Goal: Task Accomplishment & Management: Manage account settings

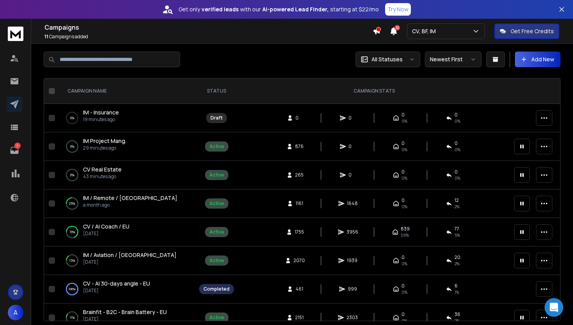
click at [446, 33] on div "CV, BF, IM" at bounding box center [446, 31] width 68 height 8
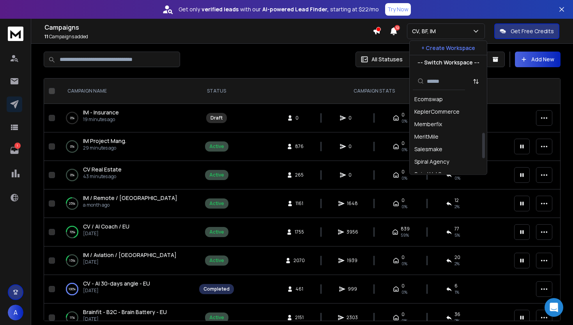
scroll to position [119, 0]
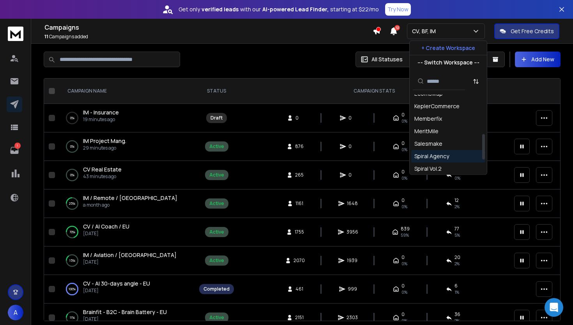
click at [444, 153] on div "Spiral Agency" at bounding box center [432, 157] width 35 height 8
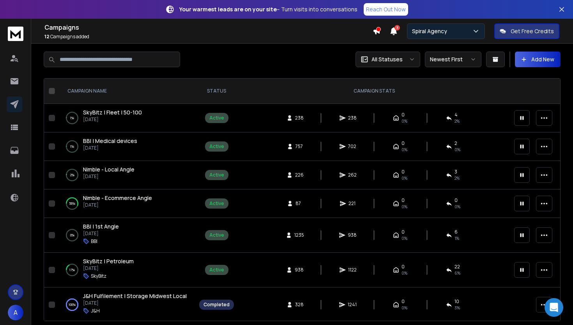
click at [458, 30] on div "Spiral Agency" at bounding box center [446, 31] width 68 height 8
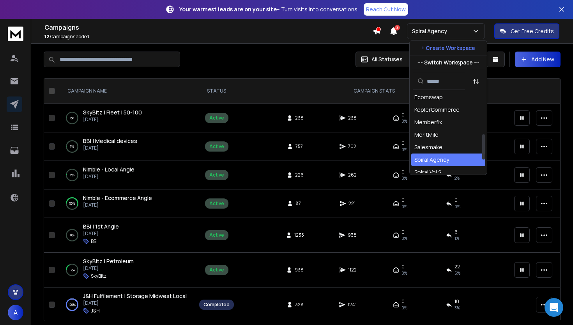
scroll to position [124, 0]
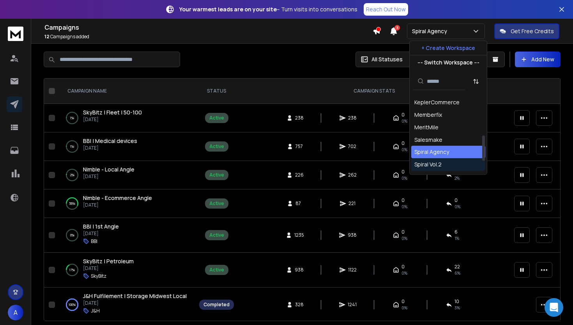
click at [437, 167] on div "Spiral Vol.2" at bounding box center [428, 165] width 27 height 8
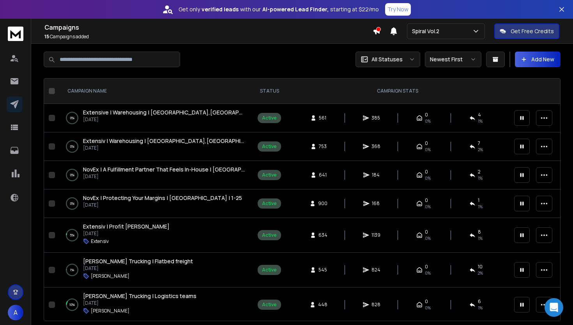
click at [143, 202] on p "[DATE]" at bounding box center [162, 205] width 159 height 6
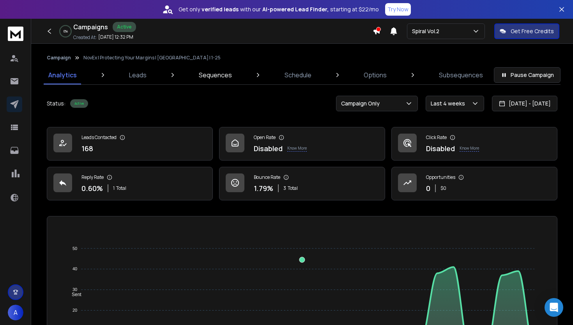
click at [217, 75] on p "Sequences" at bounding box center [215, 74] width 33 height 9
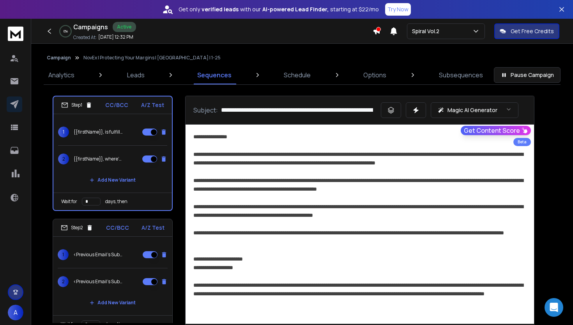
click at [106, 137] on div "1 {{firstName}}, is fulfillment eating into {{companyName}}’s margins?" at bounding box center [112, 132] width 109 height 27
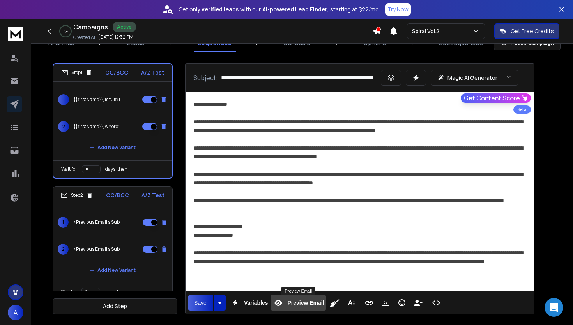
click at [305, 305] on span "Preview Email" at bounding box center [306, 302] width 40 height 7
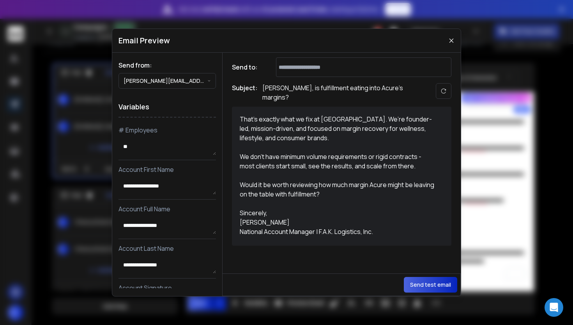
scroll to position [57, 0]
click at [451, 42] on icon at bounding box center [452, 40] width 6 height 6
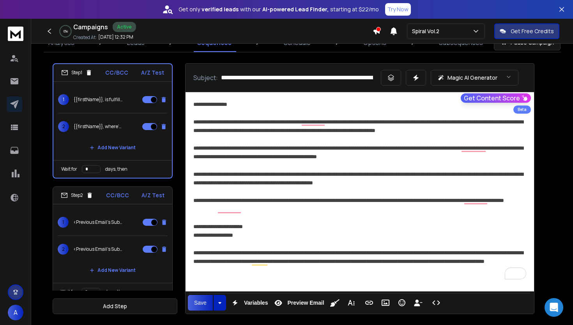
click at [106, 225] on div "1 <Previous Email's Subject>" at bounding box center [91, 221] width 66 height 11
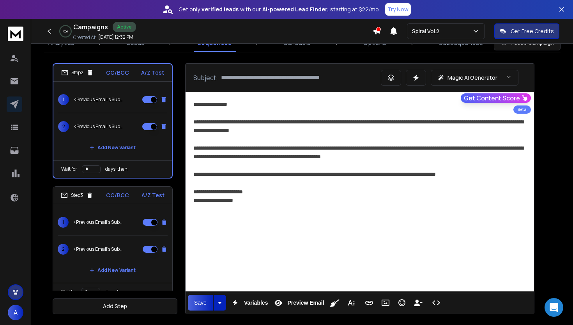
scroll to position [123, 0]
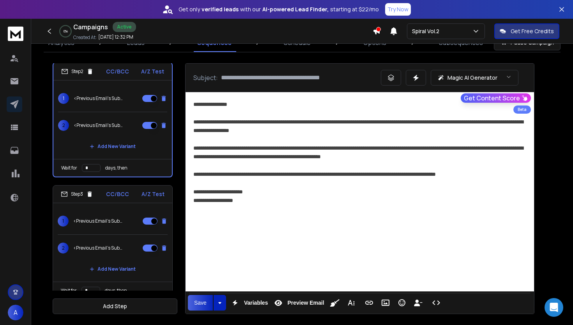
click at [101, 222] on p "<Previous Email's Subject>" at bounding box center [98, 221] width 50 height 6
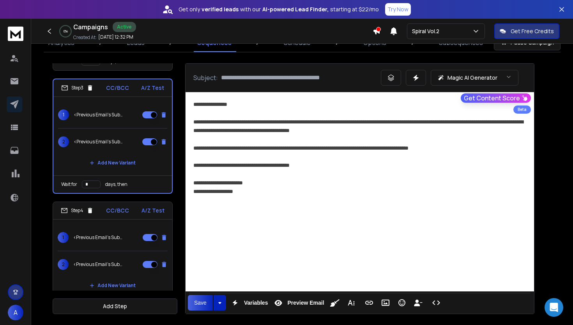
scroll to position [236, 0]
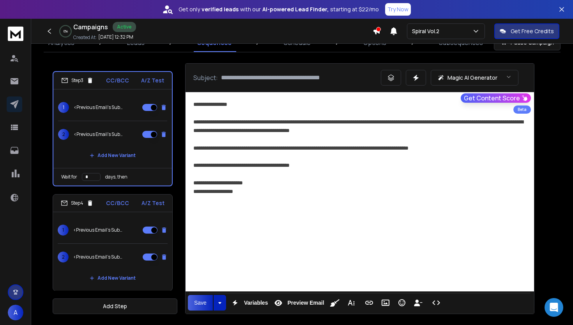
click at [105, 231] on p "<Previous Email's Subject>" at bounding box center [98, 230] width 50 height 6
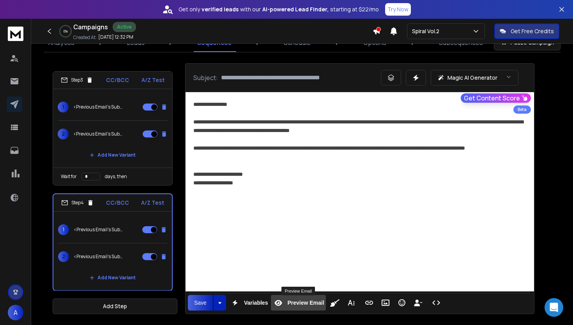
click at [285, 300] on div "Preview Email" at bounding box center [298, 302] width 55 height 13
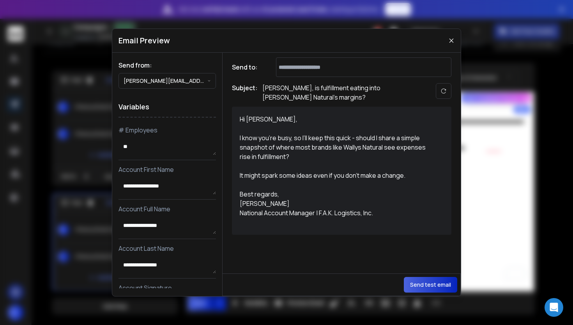
click at [453, 42] on icon at bounding box center [452, 41] width 4 height 4
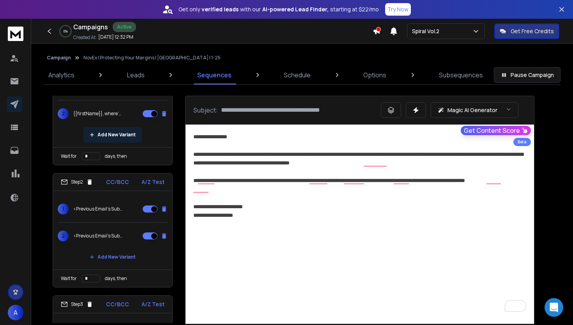
scroll to position [46, 0]
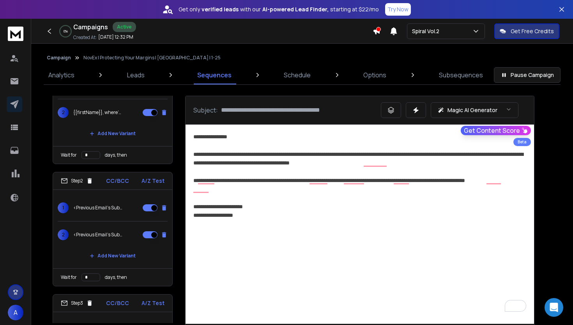
drag, startPoint x: 94, startPoint y: 156, endPoint x: 76, endPoint y: 156, distance: 17.6
click at [76, 156] on div "Wait for * days, then" at bounding box center [112, 155] width 119 height 18
type input "**********"
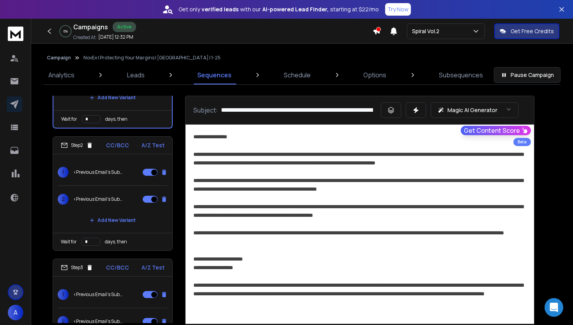
scroll to position [92, 0]
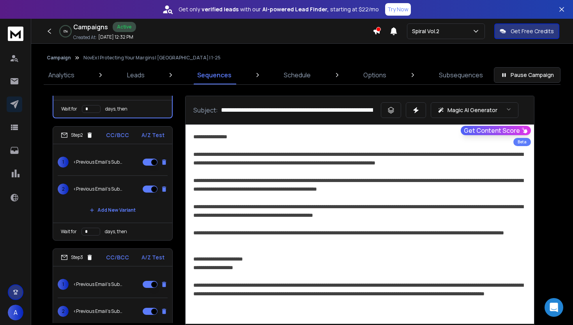
type input "*"
drag, startPoint x: 94, startPoint y: 234, endPoint x: 83, endPoint y: 233, distance: 10.6
click at [83, 233] on input "*" at bounding box center [91, 231] width 19 height 8
type input "*"
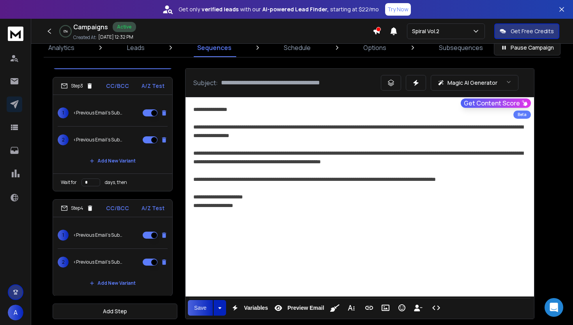
scroll to position [32, 0]
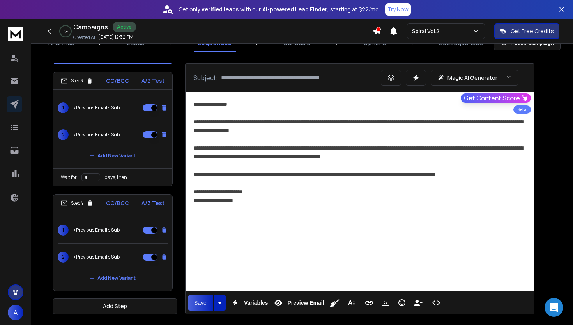
type input "*"
drag, startPoint x: 93, startPoint y: 178, endPoint x: 84, endPoint y: 176, distance: 8.8
click at [84, 176] on input "*" at bounding box center [91, 177] width 19 height 8
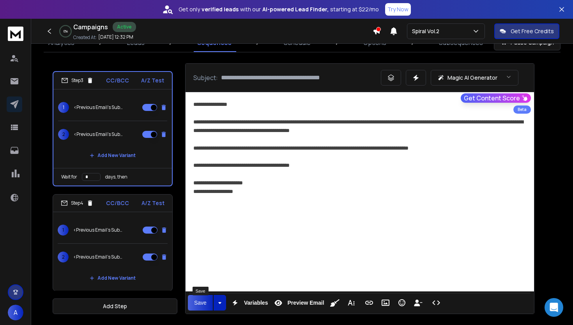
type input "*"
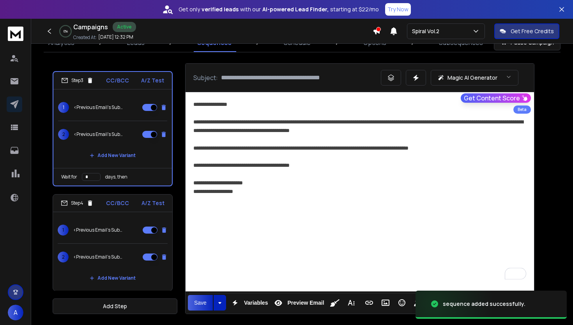
scroll to position [0, 0]
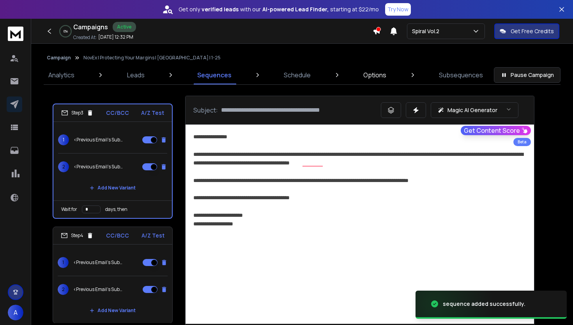
click at [374, 75] on p "Options" at bounding box center [375, 74] width 23 height 9
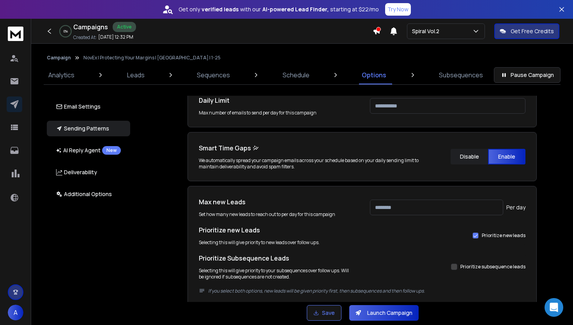
scroll to position [399, 0]
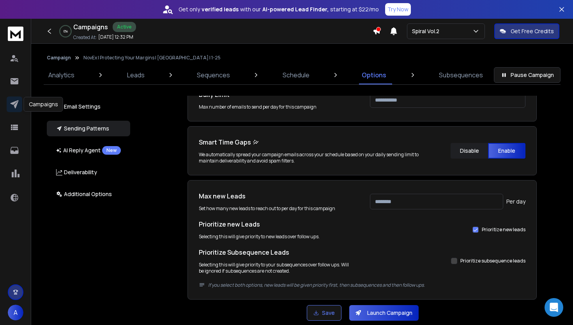
click at [17, 105] on icon at bounding box center [14, 103] width 9 height 9
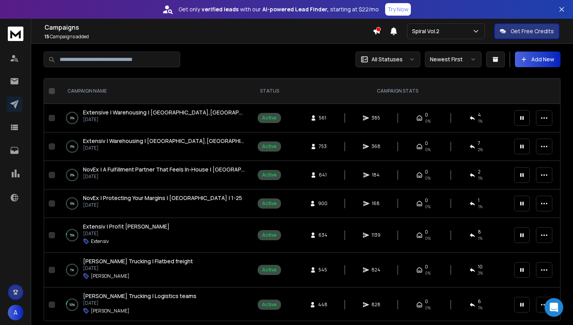
click at [152, 197] on span "NovEx | Protecting Your Margins | [GEOGRAPHIC_DATA] | 1-25" at bounding box center [162, 197] width 159 height 7
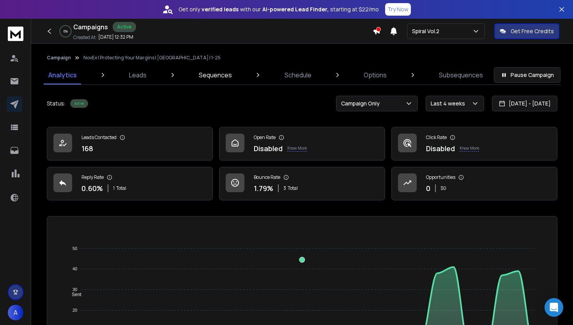
click at [218, 79] on p "Sequences" at bounding box center [215, 74] width 33 height 9
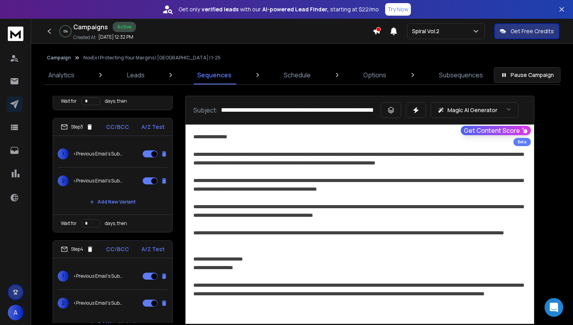
scroll to position [236, 0]
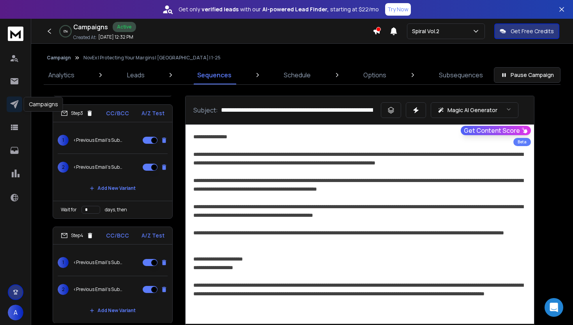
click at [15, 105] on icon at bounding box center [14, 104] width 8 height 8
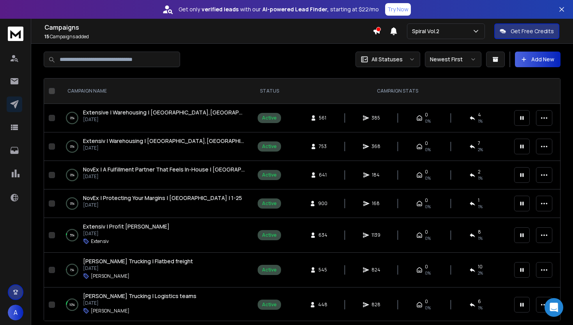
click at [169, 195] on span "NovEx | Protecting Your Margins | [GEOGRAPHIC_DATA] | 1-25" at bounding box center [162, 197] width 159 height 7
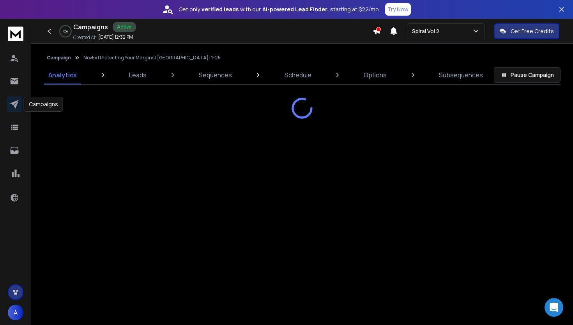
click at [14, 105] on icon at bounding box center [14, 104] width 8 height 8
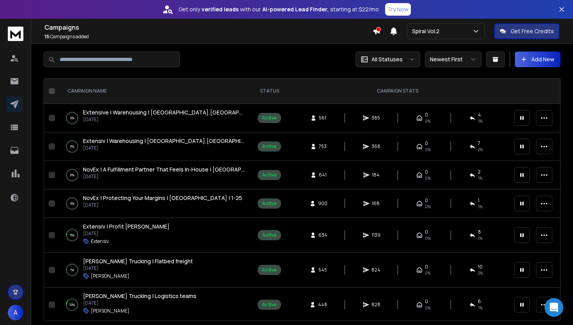
click at [135, 169] on span "NovEx | A Fulfillment Partner That Feels In-House | [GEOGRAPHIC_DATA] | 25-150" at bounding box center [187, 168] width 209 height 7
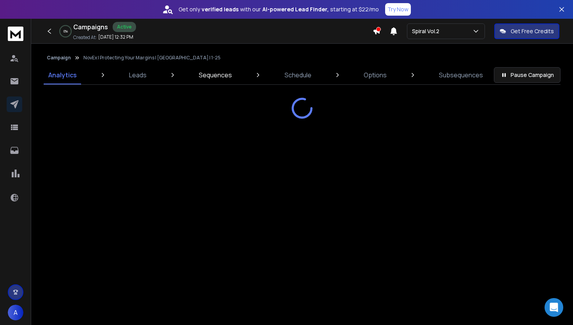
click at [218, 69] on link "Sequences" at bounding box center [215, 75] width 43 height 19
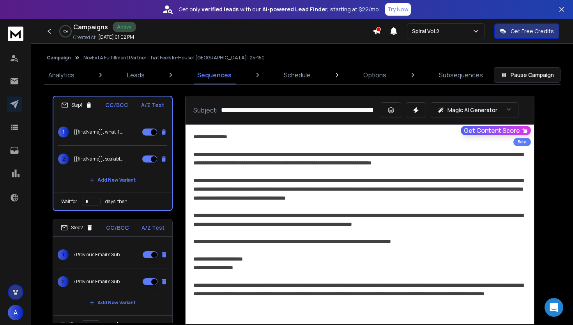
drag, startPoint x: 92, startPoint y: 204, endPoint x: 82, endPoint y: 204, distance: 10.5
click at [82, 204] on div "Wait for * days, then" at bounding box center [112, 201] width 119 height 18
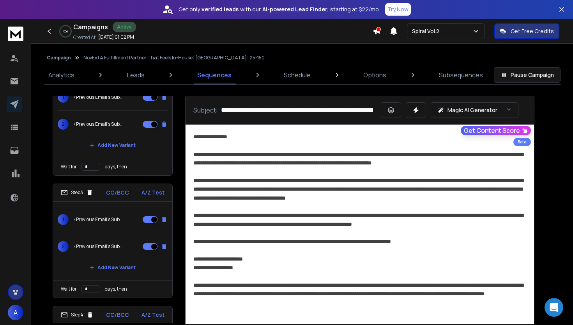
scroll to position [156, 0]
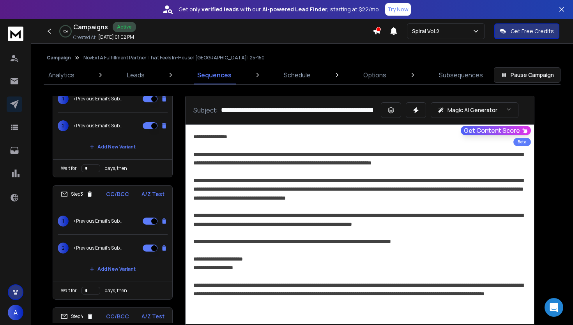
type input "*"
drag, startPoint x: 91, startPoint y: 163, endPoint x: 98, endPoint y: 172, distance: 11.4
click at [98, 172] on div "Wait for * days, then" at bounding box center [112, 168] width 119 height 18
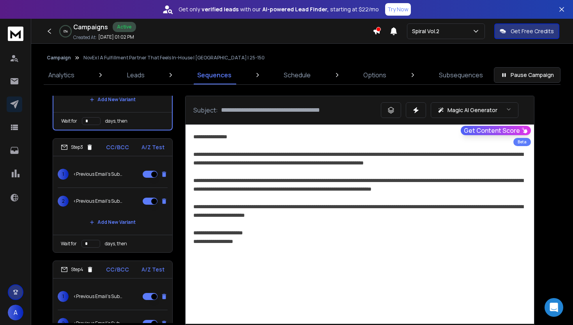
scroll to position [200, 0]
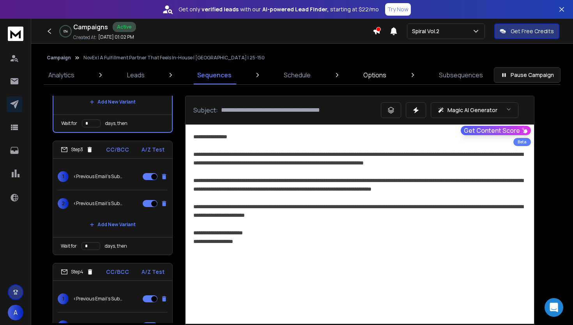
type input "*"
click at [372, 76] on p "Options" at bounding box center [375, 74] width 23 height 9
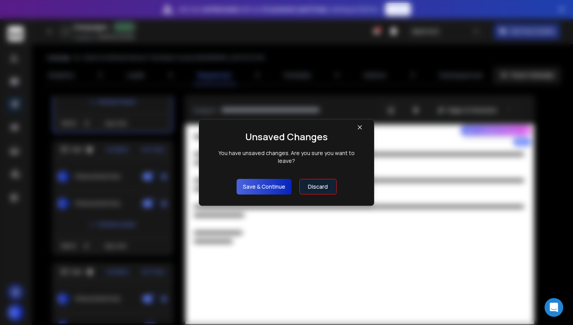
click at [270, 185] on button "Save & Continue" at bounding box center [264, 187] width 55 height 16
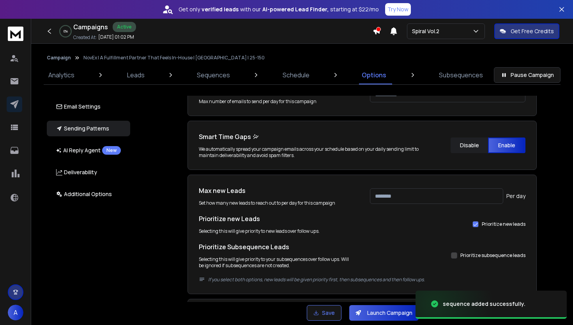
scroll to position [409, 0]
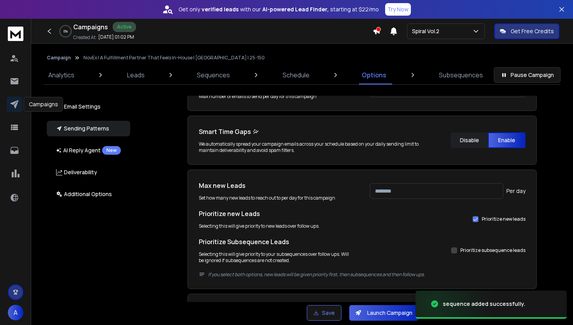
click at [15, 103] on icon at bounding box center [14, 103] width 9 height 9
